Goal: Task Accomplishment & Management: Manage account settings

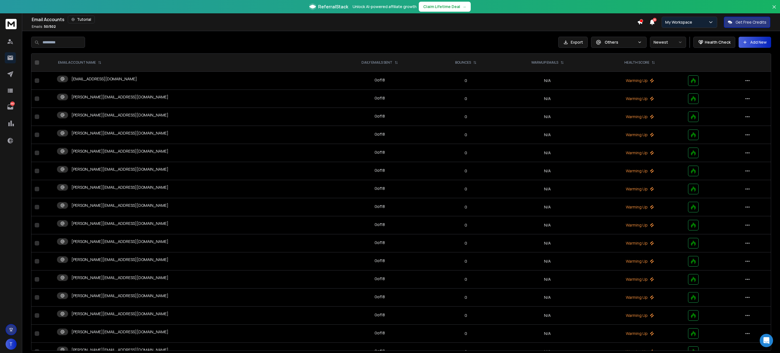
click at [694, 26] on button "My Workspace" at bounding box center [690, 22] width 56 height 11
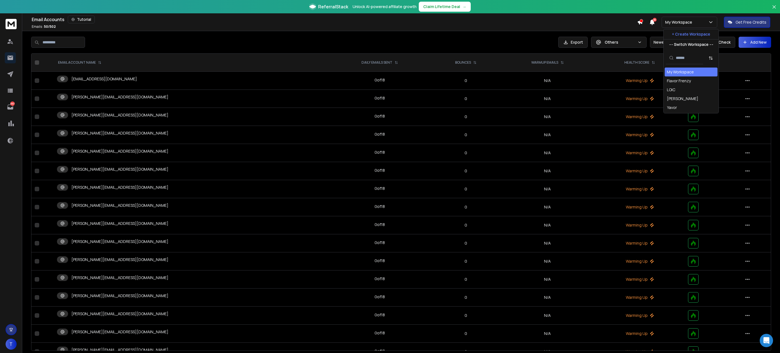
click at [430, 45] on div at bounding box center [293, 42] width 524 height 11
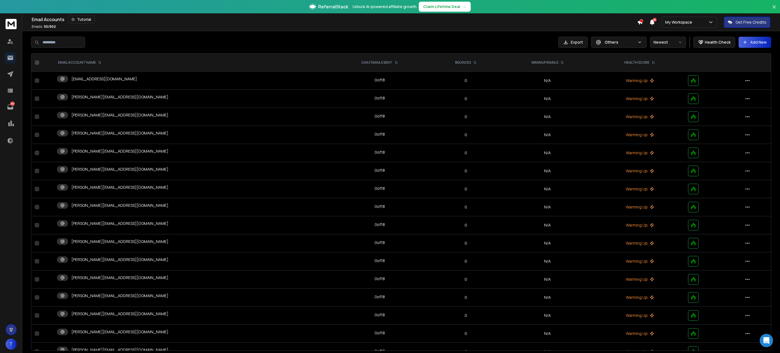
click at [618, 43] on p "Others" at bounding box center [620, 42] width 31 height 6
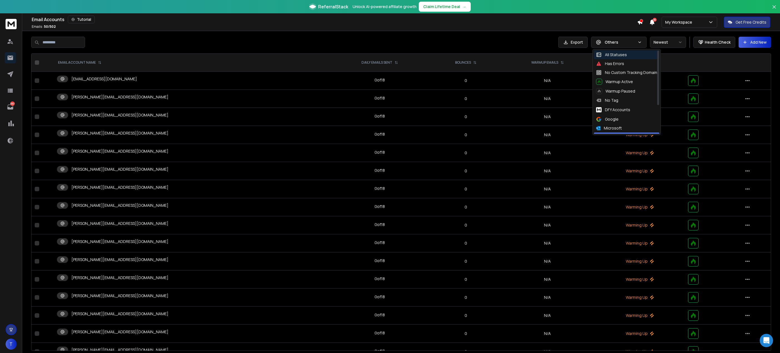
click at [620, 53] on div "All Statuses" at bounding box center [611, 55] width 31 height 6
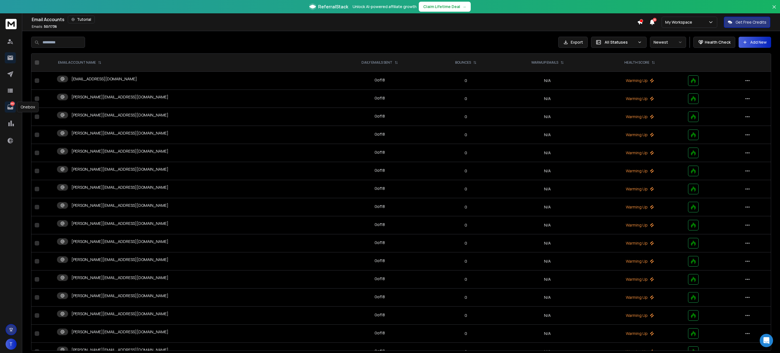
click at [9, 104] on icon at bounding box center [10, 107] width 7 height 7
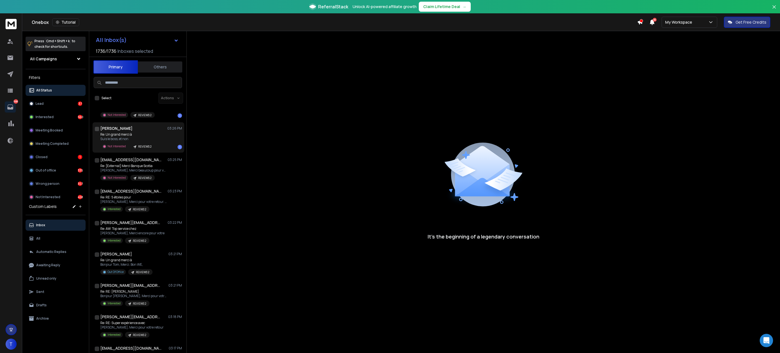
scroll to position [147, 0]
click at [138, 137] on p "Suis le boss, et non" at bounding box center [127, 137] width 54 height 4
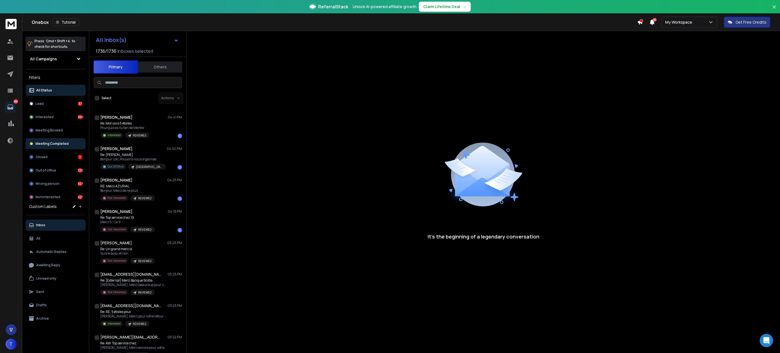
scroll to position [0, 0]
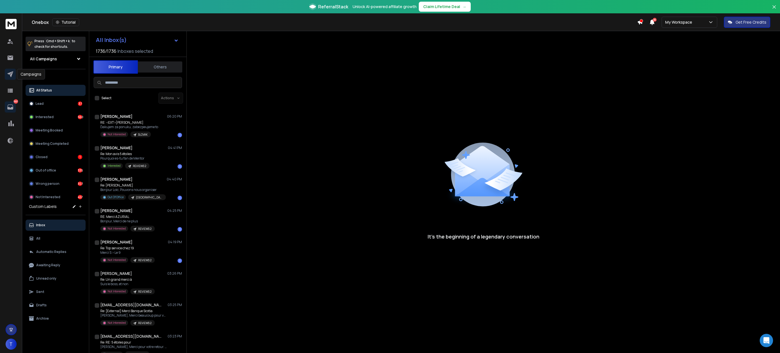
click at [10, 71] on icon at bounding box center [10, 74] width 7 height 7
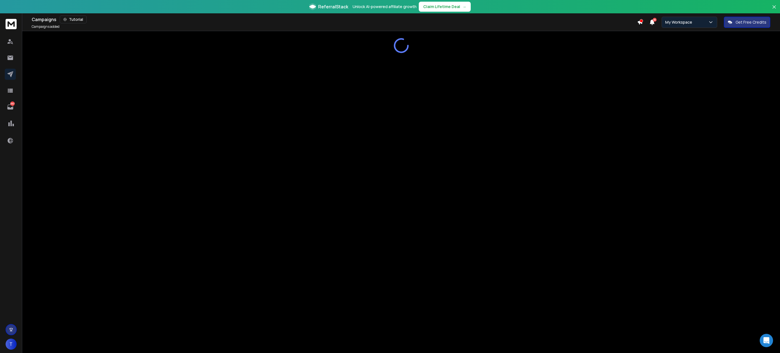
click at [706, 25] on button "My Workspace" at bounding box center [690, 22] width 56 height 11
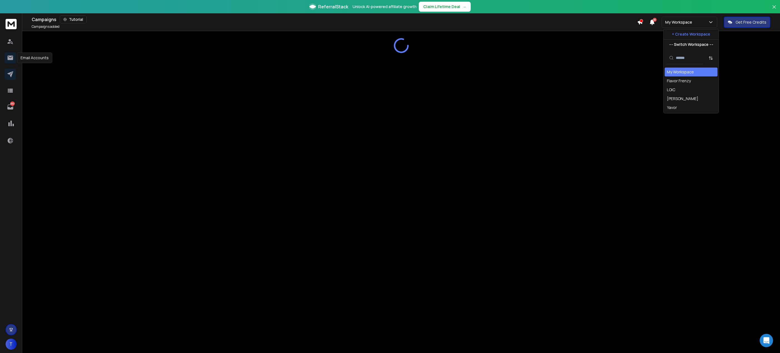
click at [14, 60] on link at bounding box center [10, 57] width 11 height 11
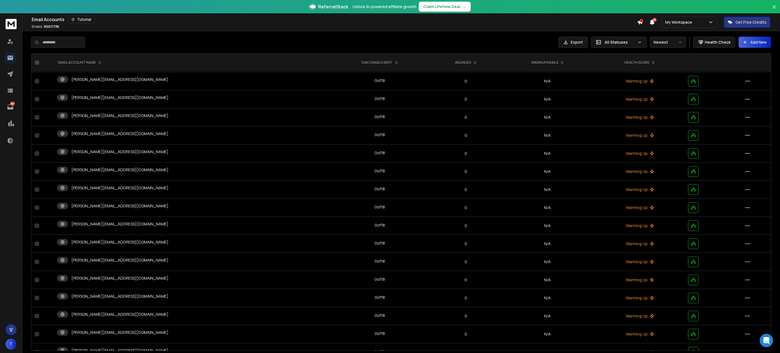
scroll to position [8768, 0]
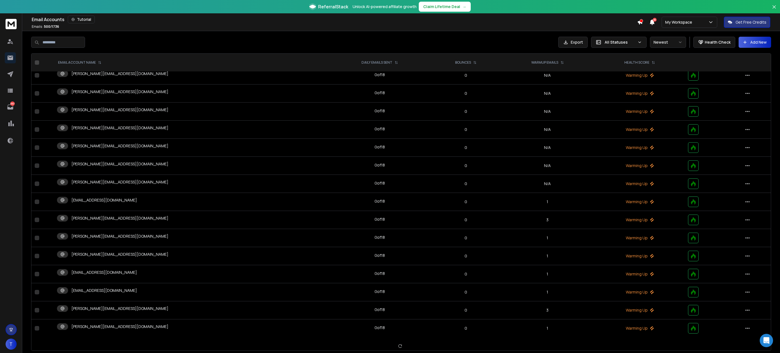
click at [620, 40] on p "All Statuses" at bounding box center [620, 42] width 31 height 6
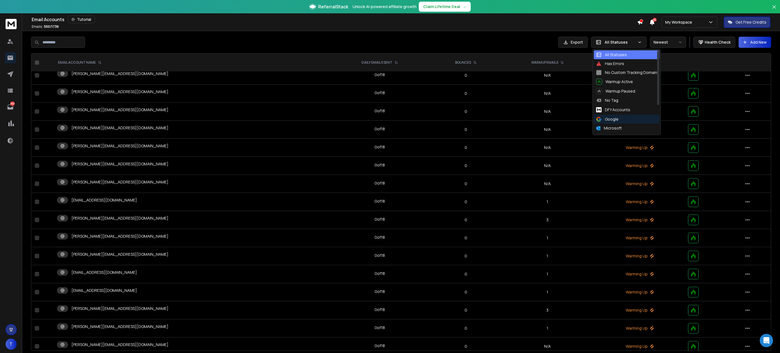
click at [617, 115] on div "Google" at bounding box center [627, 119] width 66 height 9
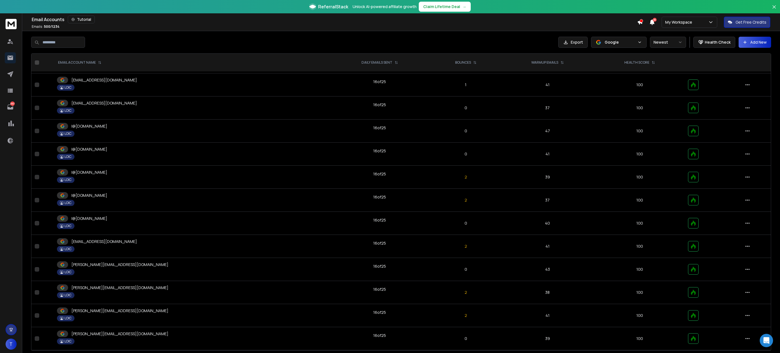
scroll to position [10367, 0]
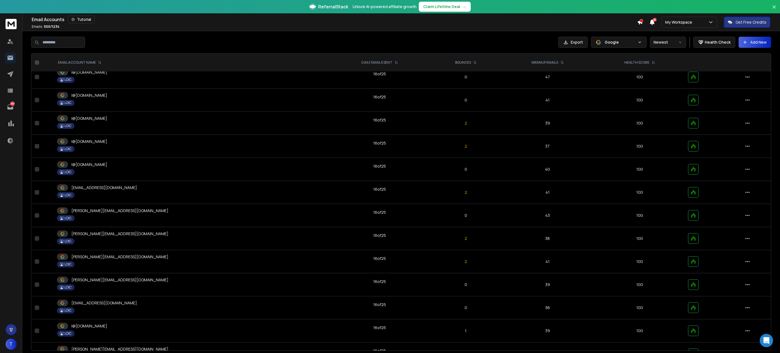
click at [318, 150] on tr "l@[DOMAIN_NAME] LOIC 16 of 25 2 37 100" at bounding box center [401, 146] width 740 height 23
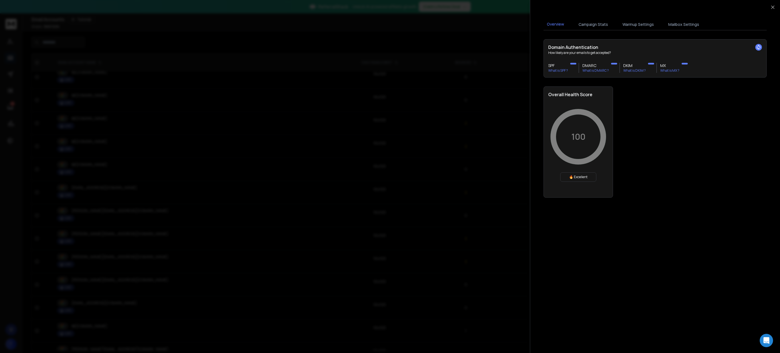
click at [197, 151] on div at bounding box center [390, 176] width 780 height 353
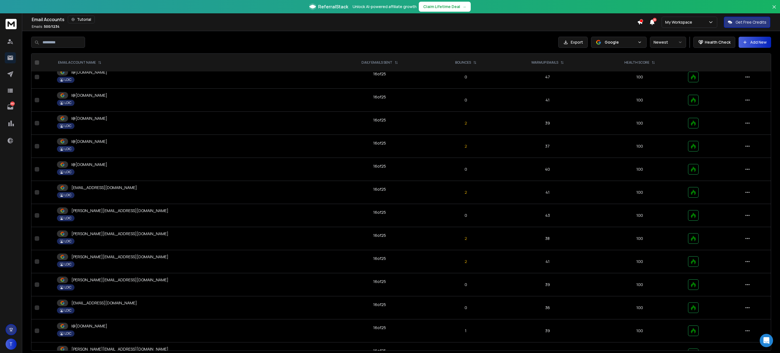
click at [191, 180] on td "l@[DOMAIN_NAME] LOIC" at bounding box center [191, 169] width 274 height 23
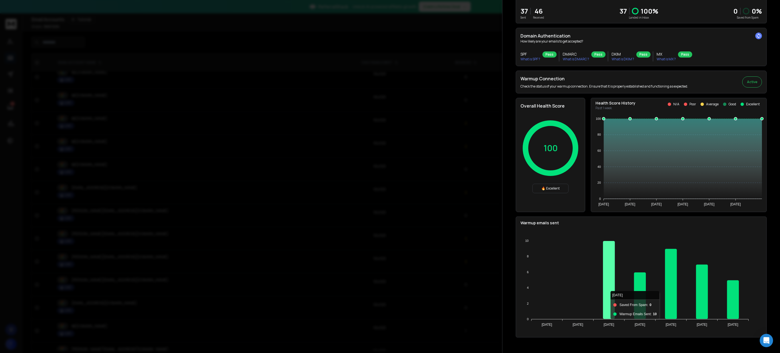
scroll to position [0, 0]
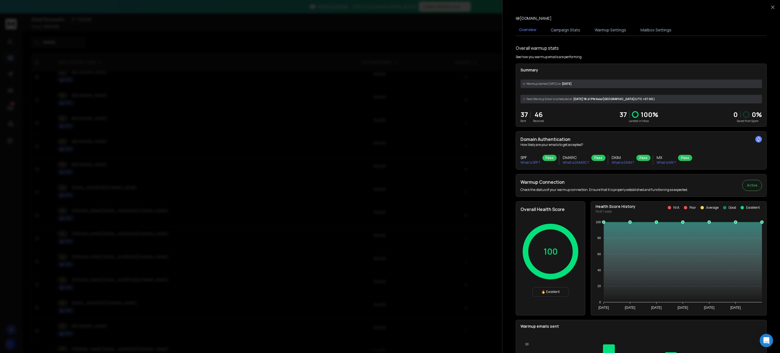
click at [602, 29] on button "Warmup Settings" at bounding box center [611, 30] width 38 height 12
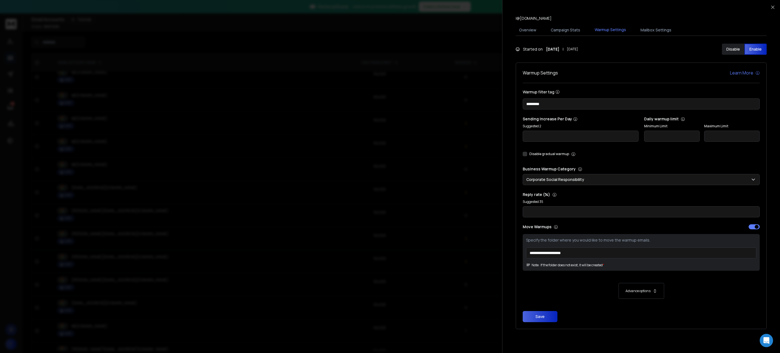
click at [201, 117] on div at bounding box center [390, 176] width 780 height 353
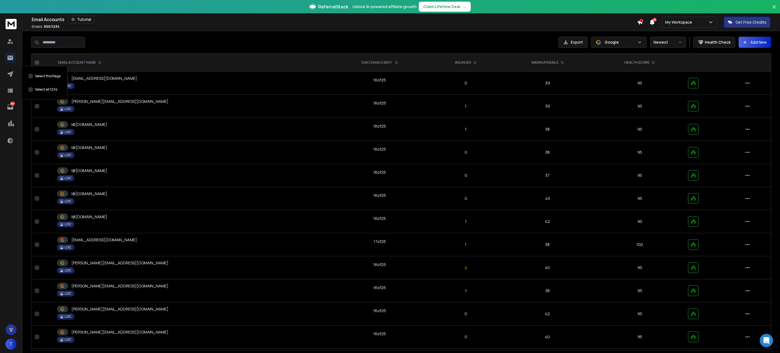
click at [31, 90] on button "Select this Page" at bounding box center [30, 89] width 4 height 4
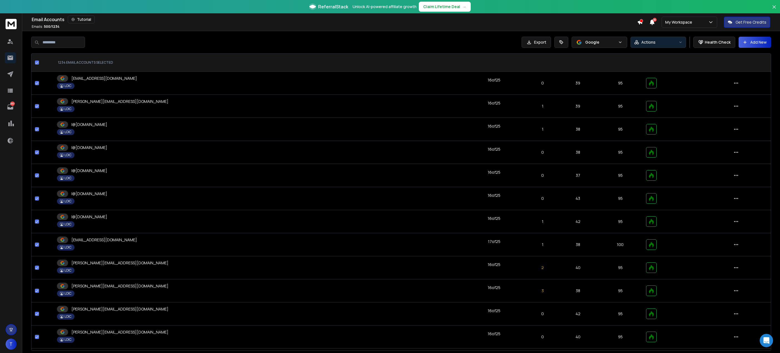
click at [651, 44] on p "Actions" at bounding box center [649, 42] width 14 height 6
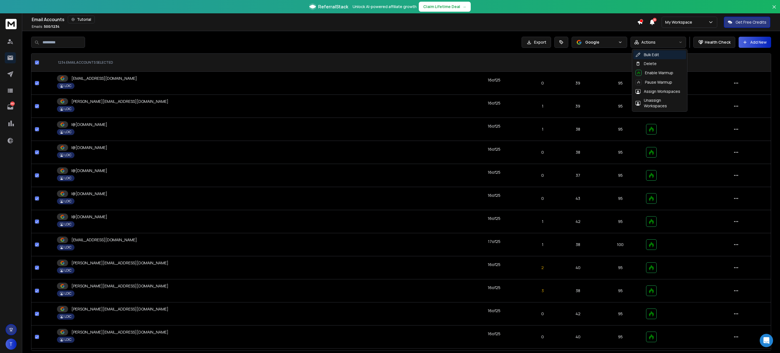
click at [655, 56] on div "Bulk Edit" at bounding box center [648, 55] width 24 height 6
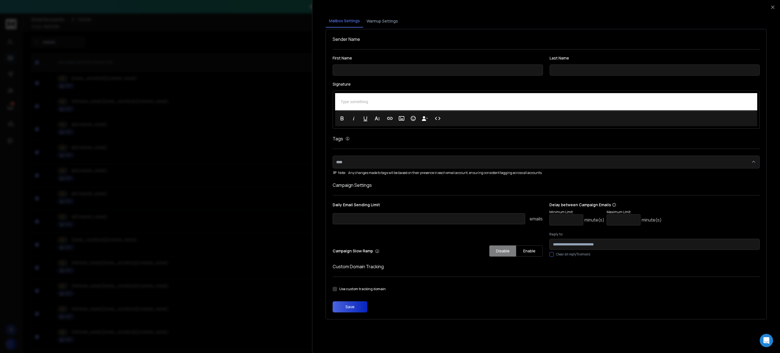
click at [387, 24] on button "Warmup Settings" at bounding box center [382, 21] width 38 height 12
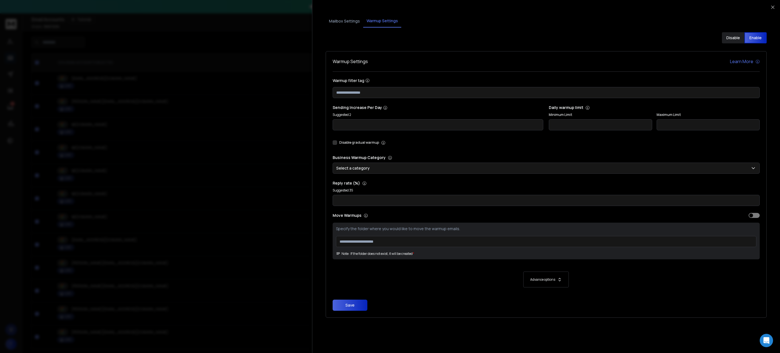
click at [573, 123] on input "number" at bounding box center [600, 124] width 103 height 11
type input "**"
click at [669, 124] on input "number" at bounding box center [708, 124] width 103 height 11
type input "**"
click at [408, 123] on input "number" at bounding box center [438, 124] width 211 height 11
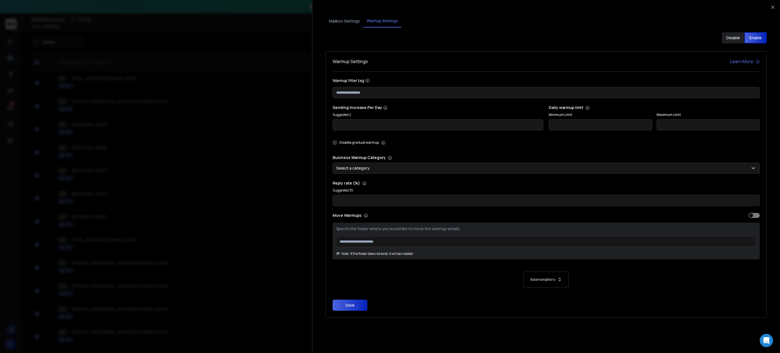
type input "*"
click at [429, 107] on p "Sending Increase Per Day" at bounding box center [438, 108] width 211 height 6
click at [551, 278] on p "Advance options" at bounding box center [542, 279] width 25 height 4
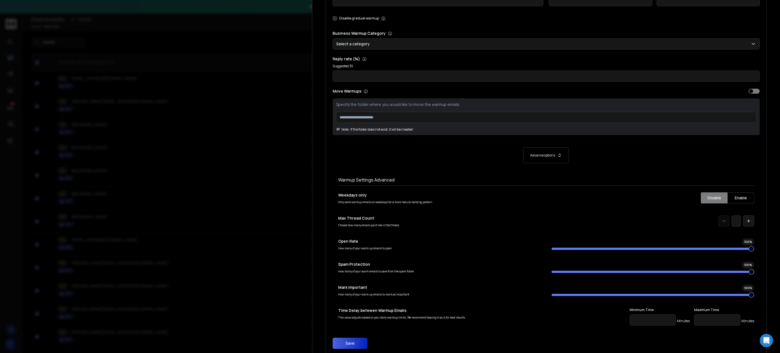
scroll to position [143, 0]
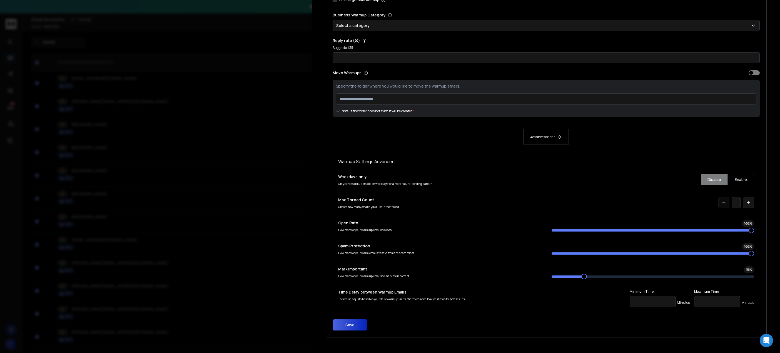
click at [580, 276] on span at bounding box center [567, 276] width 30 height 2
click at [589, 277] on span at bounding box center [592, 277] width 6 height 6
click at [748, 205] on button "button" at bounding box center [748, 202] width 11 height 11
type input "*"
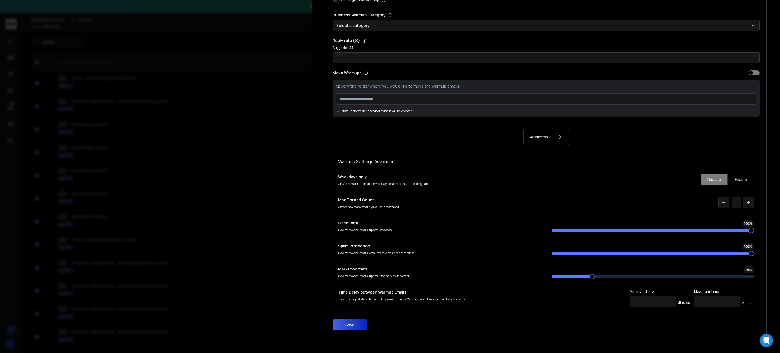
click at [391, 57] on input "number" at bounding box center [546, 57] width 427 height 11
type input "**"
click at [647, 300] on input "number" at bounding box center [653, 301] width 46 height 11
type input "**"
click at [701, 299] on input "number" at bounding box center [717, 301] width 46 height 11
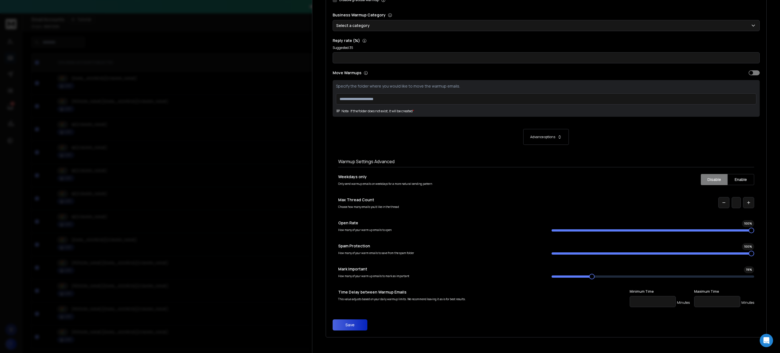
type input "**"
click at [669, 321] on form "Warmup Settings Learn More Warmup filter tag Sending Increase Per Day Suggested…" at bounding box center [546, 122] width 427 height 415
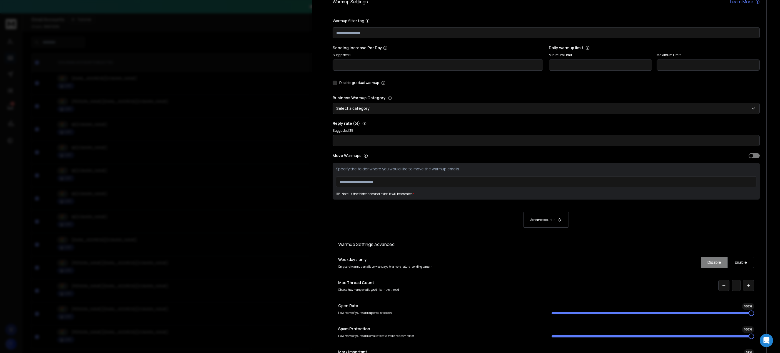
scroll to position [64, 0]
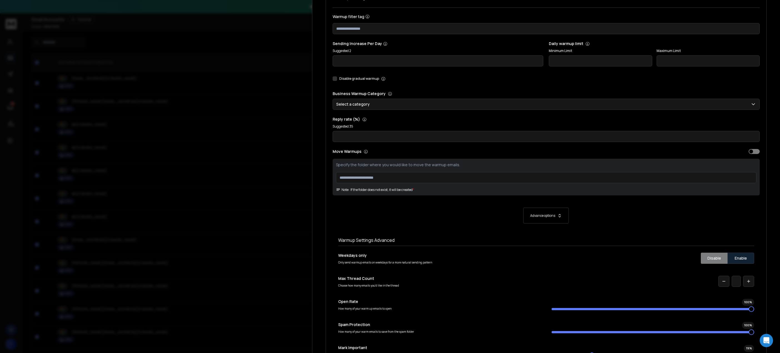
click at [741, 255] on button "Enable" at bounding box center [741, 258] width 27 height 11
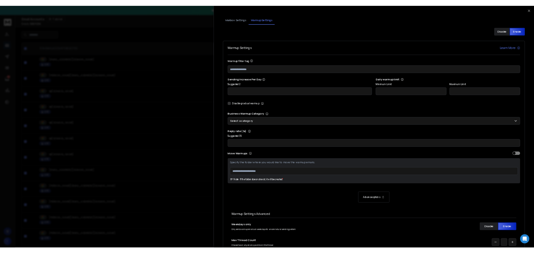
scroll to position [143, 0]
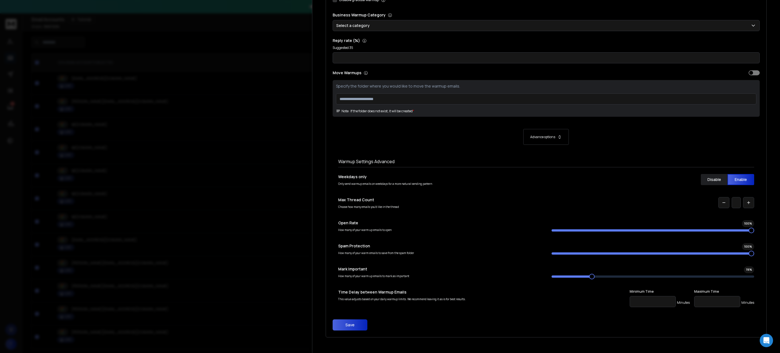
click at [356, 324] on button "Save" at bounding box center [350, 324] width 35 height 11
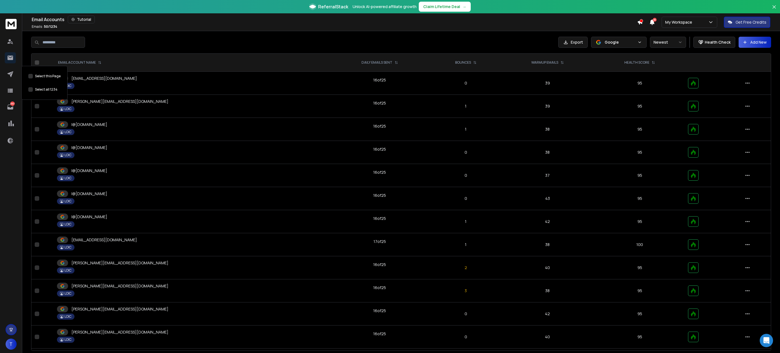
click at [32, 90] on button "Select this Page" at bounding box center [30, 89] width 4 height 4
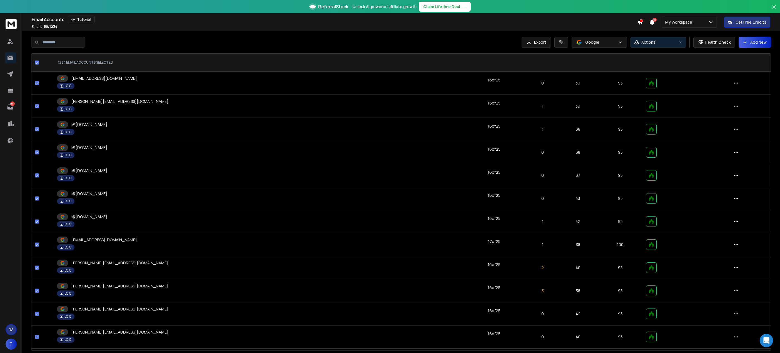
click at [658, 41] on div "Actions" at bounding box center [655, 42] width 42 height 6
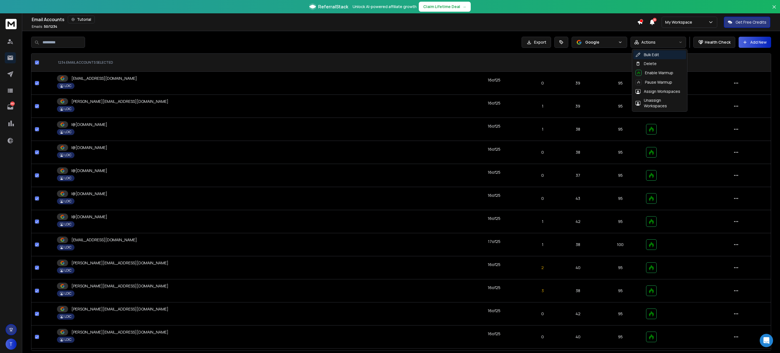
click at [660, 56] on div "Bulk Edit" at bounding box center [660, 54] width 53 height 9
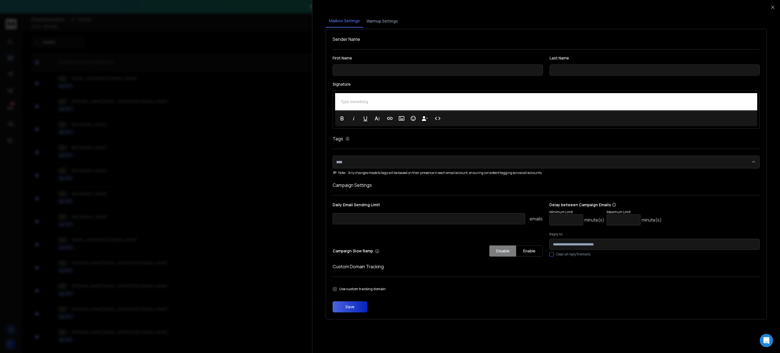
click at [379, 17] on button "Warmup Settings" at bounding box center [382, 21] width 38 height 12
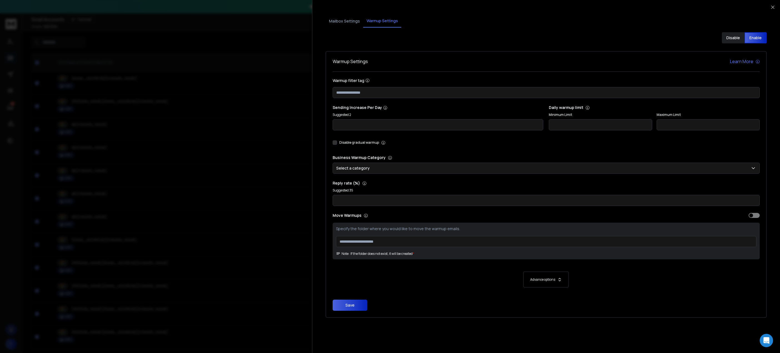
click at [327, 20] on button "Mailbox Settings" at bounding box center [345, 21] width 38 height 12
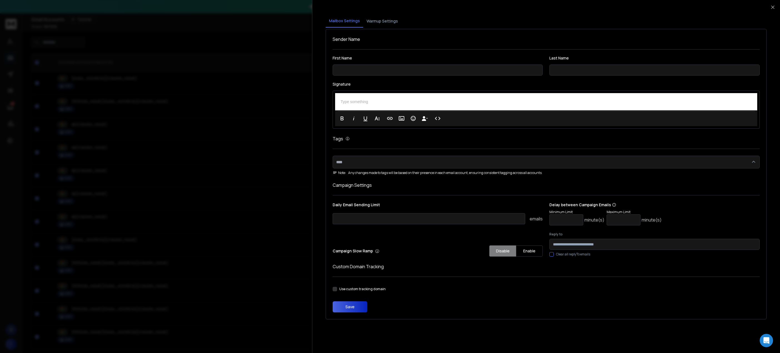
click at [566, 221] on input "number" at bounding box center [567, 219] width 34 height 11
click at [617, 220] on input "number" at bounding box center [624, 219] width 34 height 11
type input "*"
type input "**"
drag, startPoint x: 557, startPoint y: 220, endPoint x: 552, endPoint y: 220, distance: 4.8
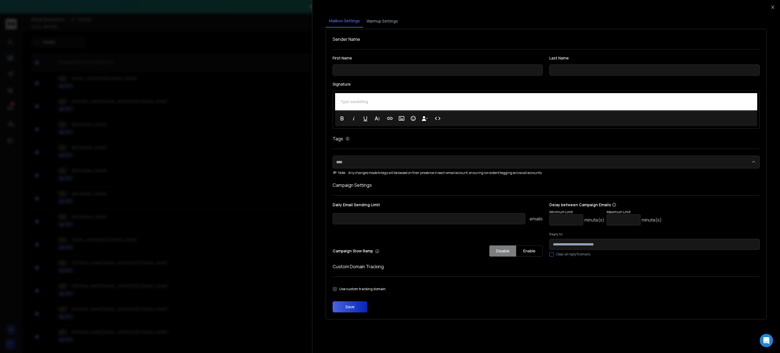
click at [552, 220] on input "*" at bounding box center [567, 219] width 34 height 11
type input "**"
click at [624, 221] on input "**" at bounding box center [624, 219] width 34 height 11
click at [690, 207] on div "Delay between Campaign Emails Minimum Limit ** minute(s) Maximum Limit ** minut…" at bounding box center [655, 213] width 210 height 23
click at [394, 216] on input "number" at bounding box center [429, 218] width 193 height 11
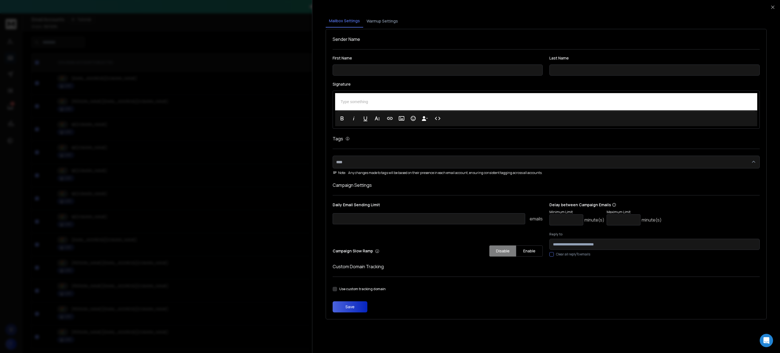
type input "**"
click at [341, 235] on div "Campaign Slow Ramp Disable Enable" at bounding box center [438, 244] width 210 height 24
click at [349, 218] on input "**" at bounding box center [429, 218] width 193 height 11
click at [337, 233] on div "Campaign Slow Ramp Disable Enable" at bounding box center [438, 244] width 210 height 24
click at [529, 252] on button "Enable" at bounding box center [529, 250] width 27 height 11
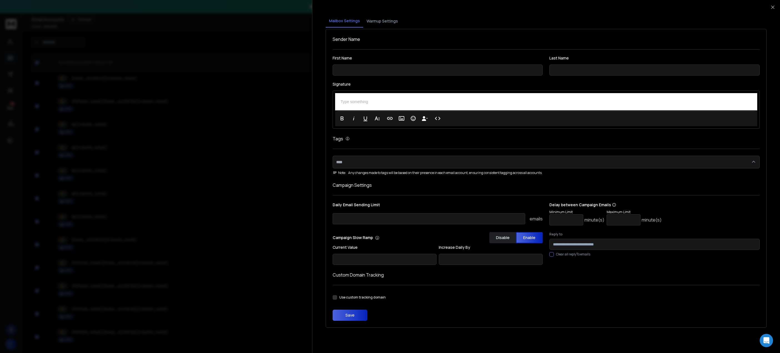
drag, startPoint x: 349, startPoint y: 259, endPoint x: 333, endPoint y: 259, distance: 15.8
click at [333, 259] on input "*" at bounding box center [385, 259] width 104 height 11
type input "**"
click at [476, 257] on input "Increase Daily By" at bounding box center [491, 259] width 104 height 11
type input "*"
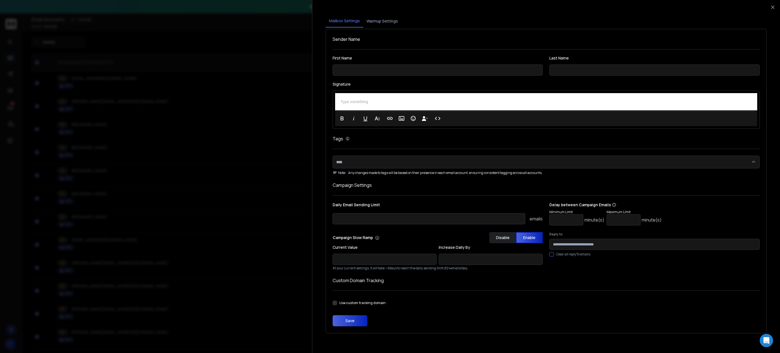
click at [438, 236] on div "Campaign Slow Ramp Disable Enable" at bounding box center [438, 237] width 210 height 11
click at [390, 23] on button "Warmup Settings" at bounding box center [382, 21] width 38 height 12
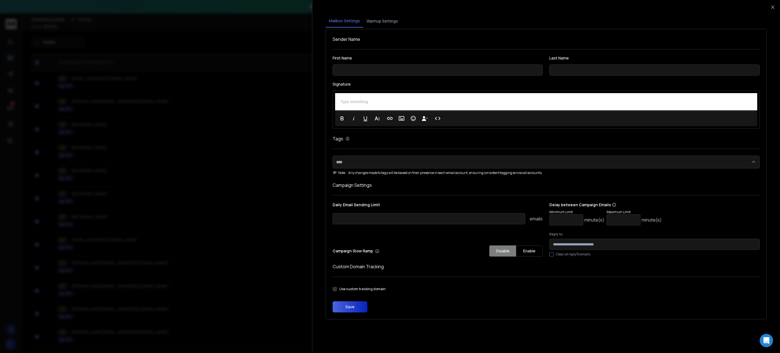
click at [344, 20] on button "Mailbox Settings" at bounding box center [345, 21] width 38 height 13
click at [530, 254] on button "Enable" at bounding box center [529, 250] width 27 height 11
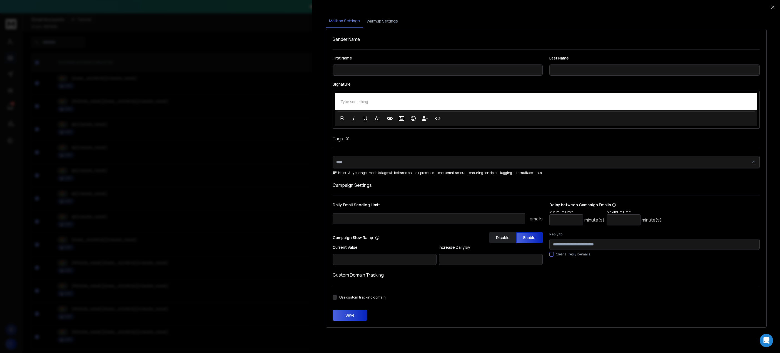
click at [347, 259] on input "*" at bounding box center [385, 259] width 104 height 11
click at [339, 260] on input "***" at bounding box center [385, 259] width 104 height 11
type input "**"
click at [456, 259] on input "Increase Daily By" at bounding box center [491, 259] width 104 height 11
type input "*"
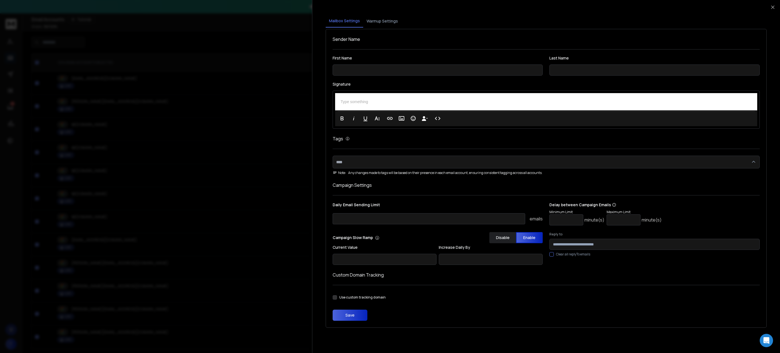
click at [397, 219] on input "number" at bounding box center [429, 218] width 193 height 11
type input "*"
type input "**"
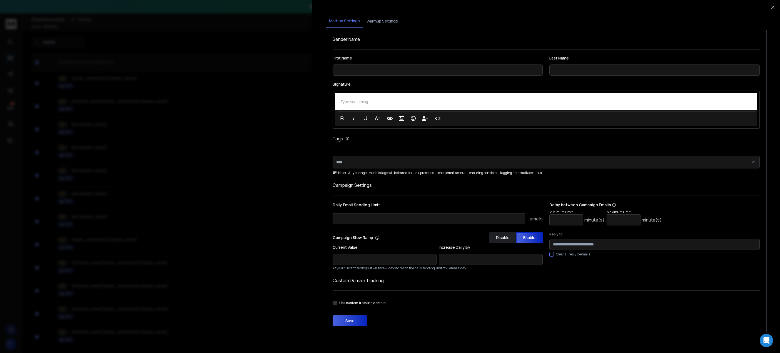
drag, startPoint x: 397, startPoint y: 219, endPoint x: 325, endPoint y: 218, distance: 72.3
click at [325, 218] on div "Mailbox Settings Warmup Settings Sender Name First Name Last Name Signature Typ…" at bounding box center [546, 175] width 454 height 336
type input "*"
type input "**"
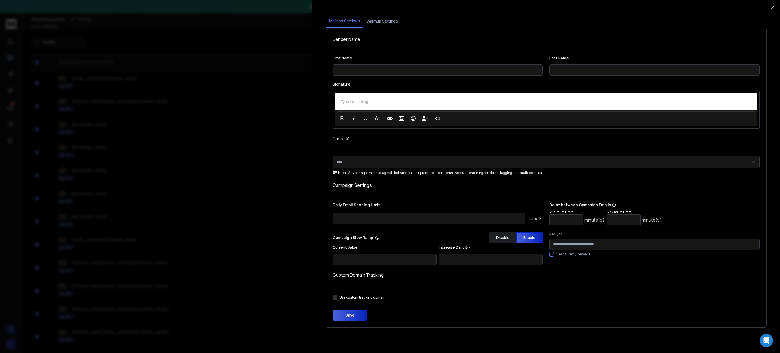
type input "**"
click at [426, 203] on p "Daily Email Sending Limit" at bounding box center [438, 206] width 210 height 8
click at [559, 224] on input "number" at bounding box center [567, 219] width 34 height 11
click at [618, 223] on input "number" at bounding box center [624, 219] width 34 height 11
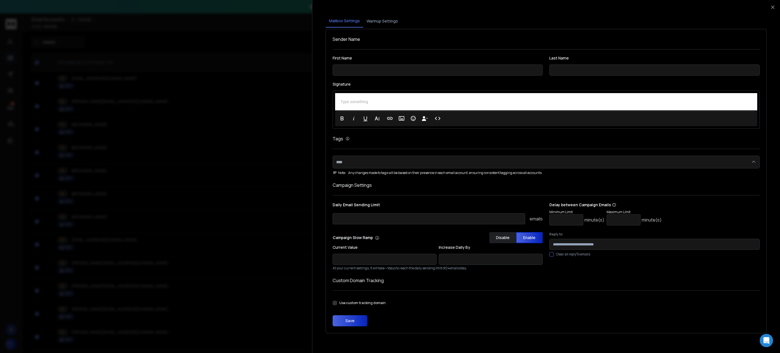
type input "*"
type input "**"
drag, startPoint x: 566, startPoint y: 223, endPoint x: 563, endPoint y: 223, distance: 3.3
click at [566, 223] on input "*" at bounding box center [567, 219] width 34 height 11
drag, startPoint x: 553, startPoint y: 221, endPoint x: 546, endPoint y: 221, distance: 7.2
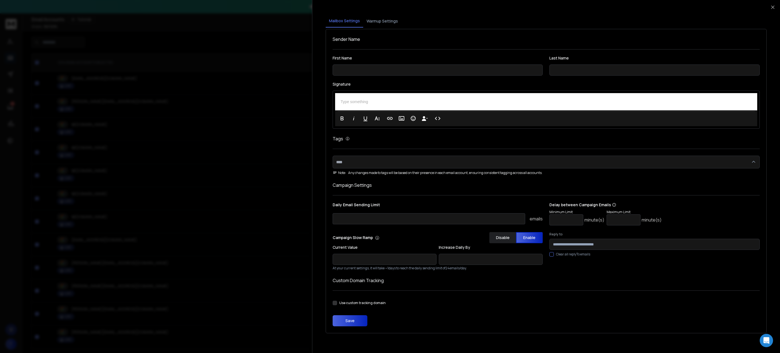
click at [546, 221] on div "Daily Email Sending Limit ** emails Delay between Campaign Emails Minimum Limit…" at bounding box center [546, 236] width 427 height 68
click at [552, 220] on input "*" at bounding box center [567, 219] width 34 height 11
type input "**"
click at [589, 197] on form "First Name Last Name Signature Type something Clear Formatting Font Family Aria…" at bounding box center [546, 191] width 427 height 270
drag, startPoint x: 443, startPoint y: 259, endPoint x: 439, endPoint y: 259, distance: 4.5
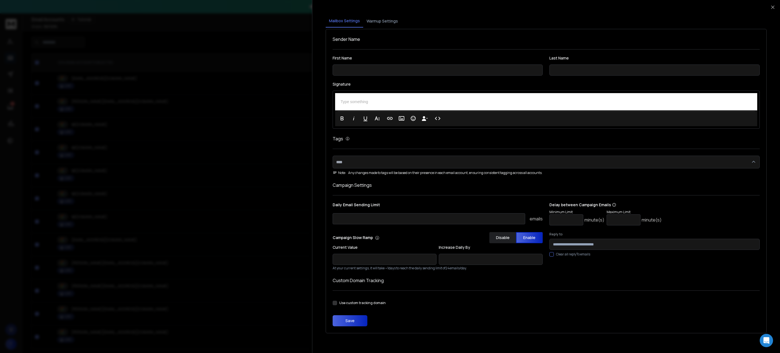
click at [439, 259] on input "**" at bounding box center [491, 259] width 104 height 11
type input "*"
click at [435, 238] on div "Campaign Slow Ramp Disable Enable" at bounding box center [438, 237] width 210 height 11
click at [359, 320] on button "Save" at bounding box center [350, 320] width 35 height 11
